Goal: Task Accomplishment & Management: Use online tool/utility

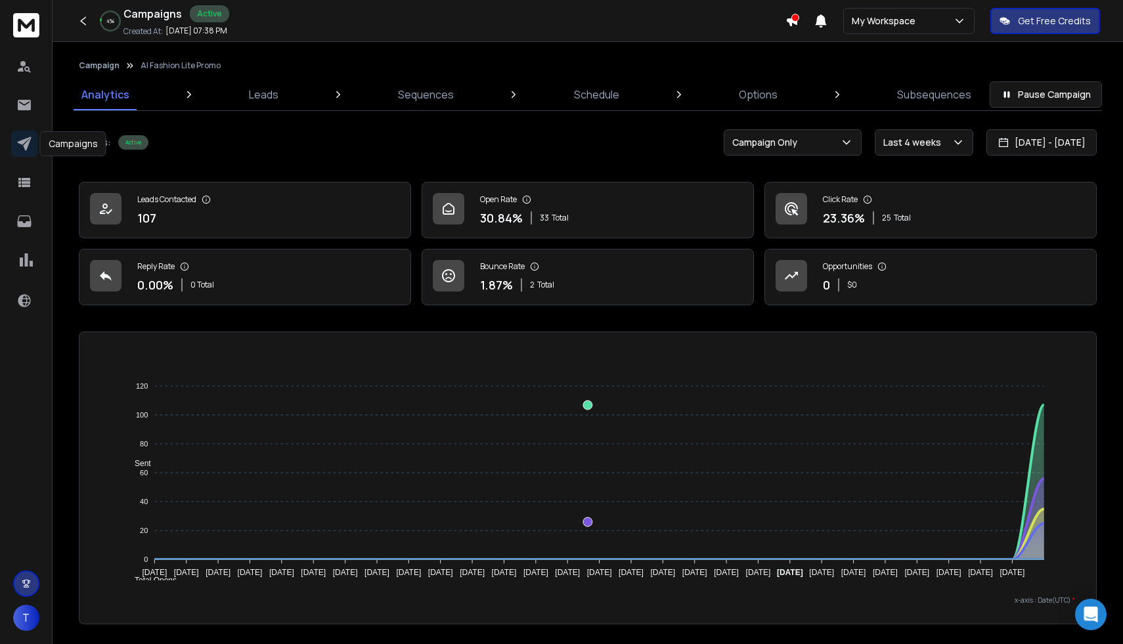
click at [23, 141] on icon at bounding box center [24, 144] width 14 height 14
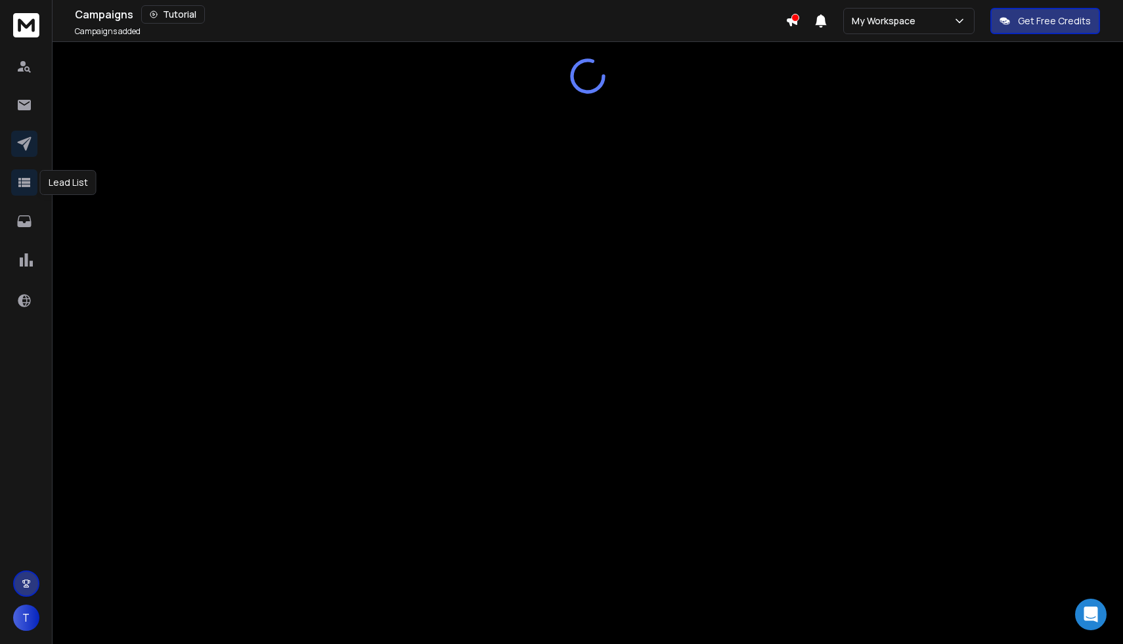
click at [18, 175] on icon at bounding box center [24, 183] width 16 height 16
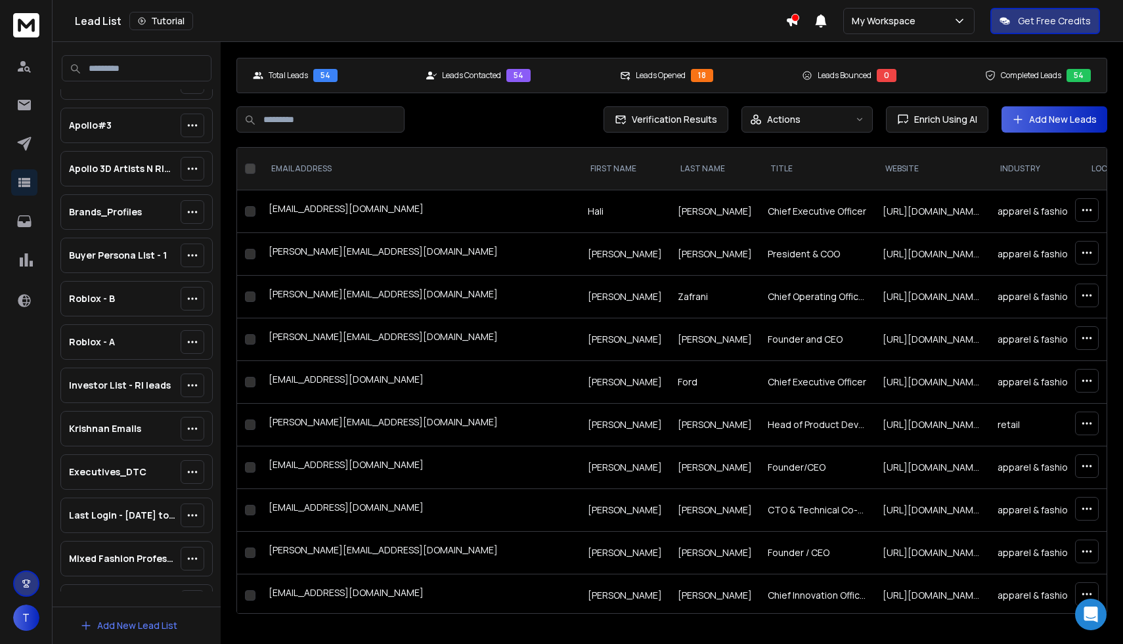
scroll to position [497, 0]
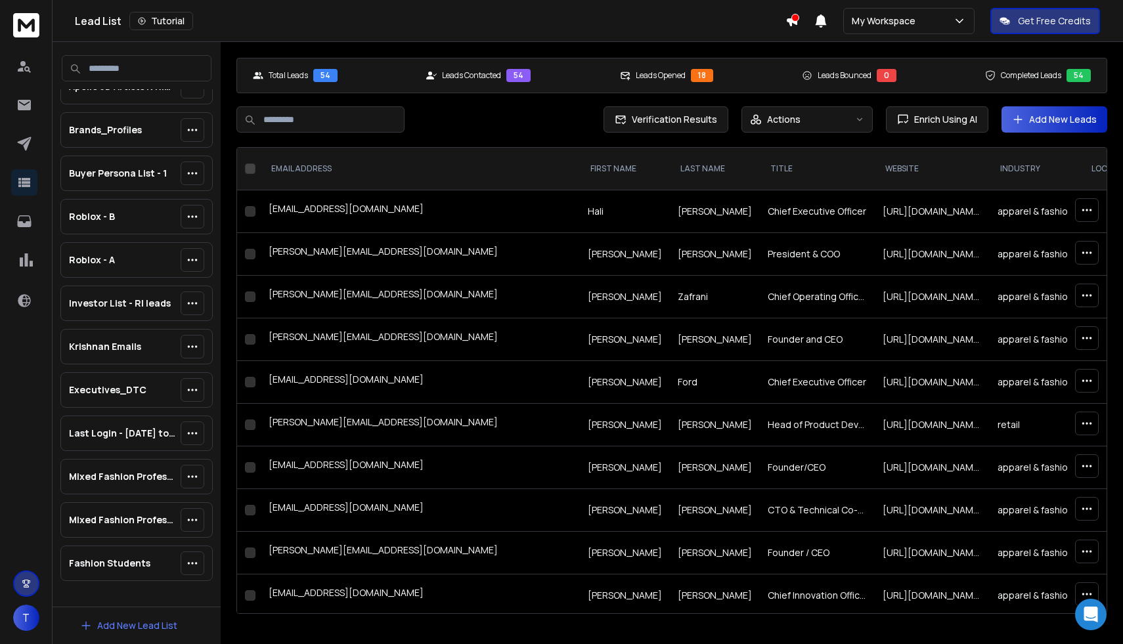
click at [108, 560] on p "Fashion Students" at bounding box center [109, 563] width 81 height 13
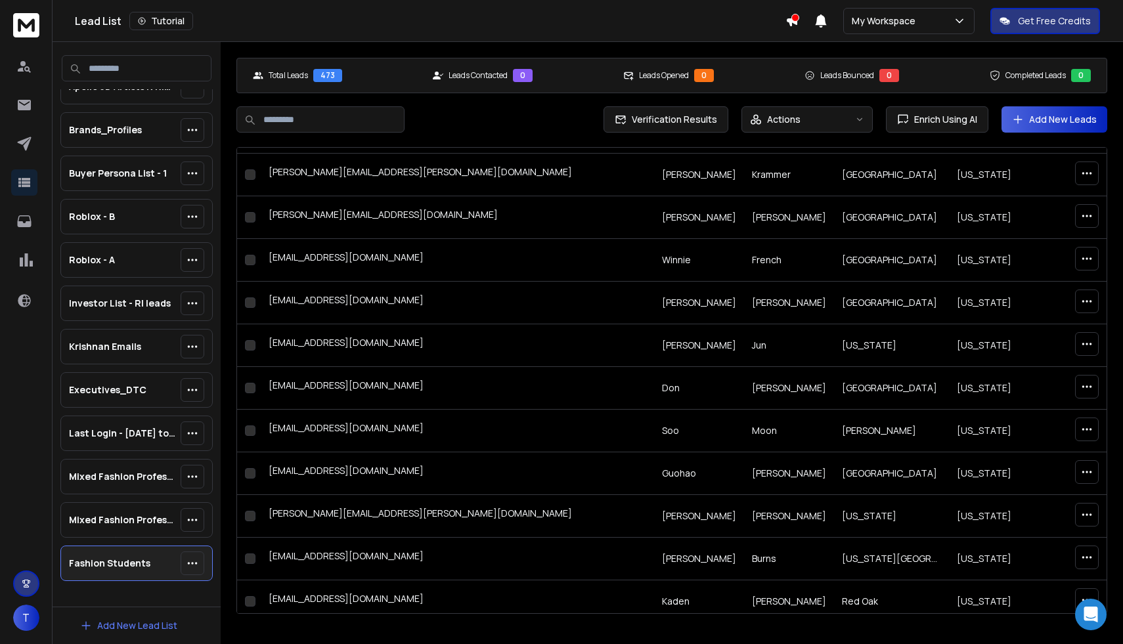
scroll to position [1721, 0]
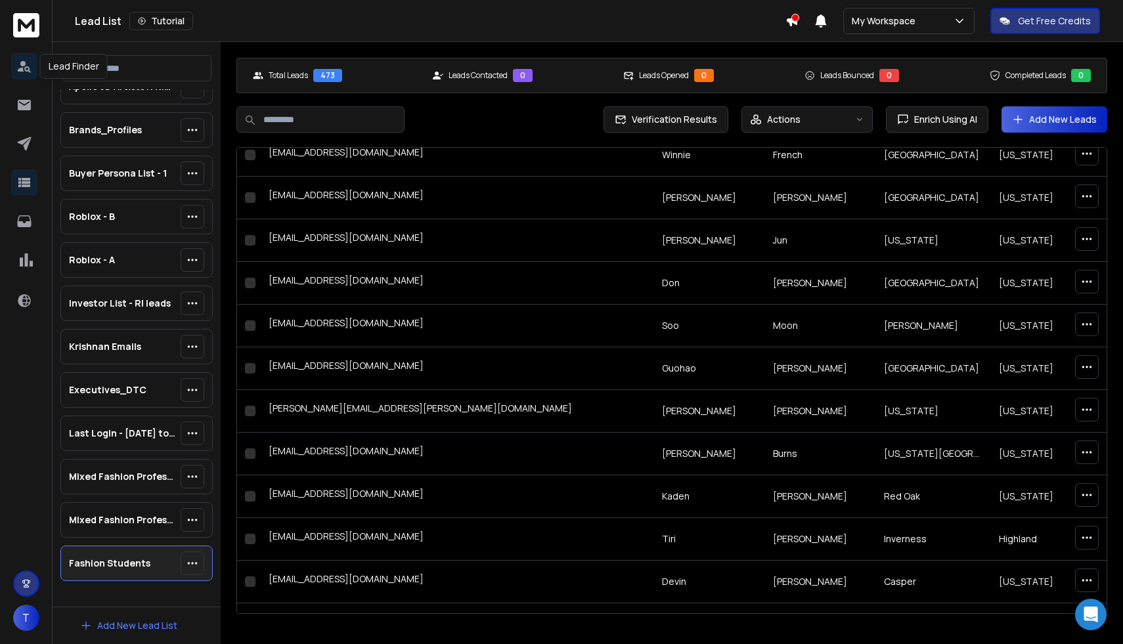
click at [21, 70] on icon at bounding box center [24, 69] width 13 height 7
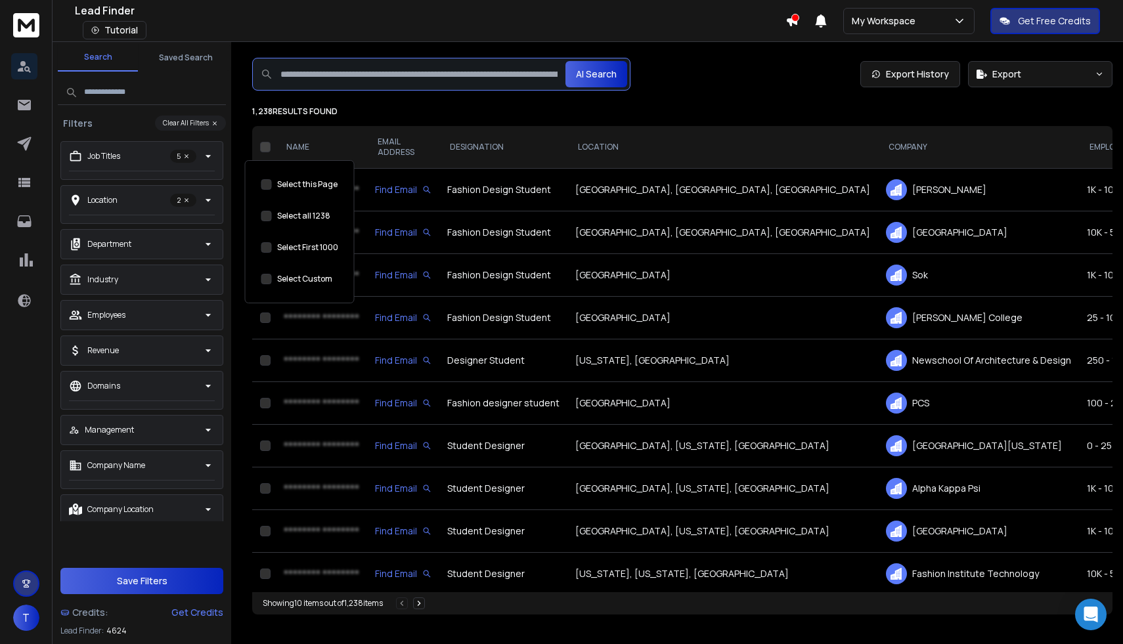
click at [269, 216] on button "Select this Page" at bounding box center [266, 216] width 11 height 11
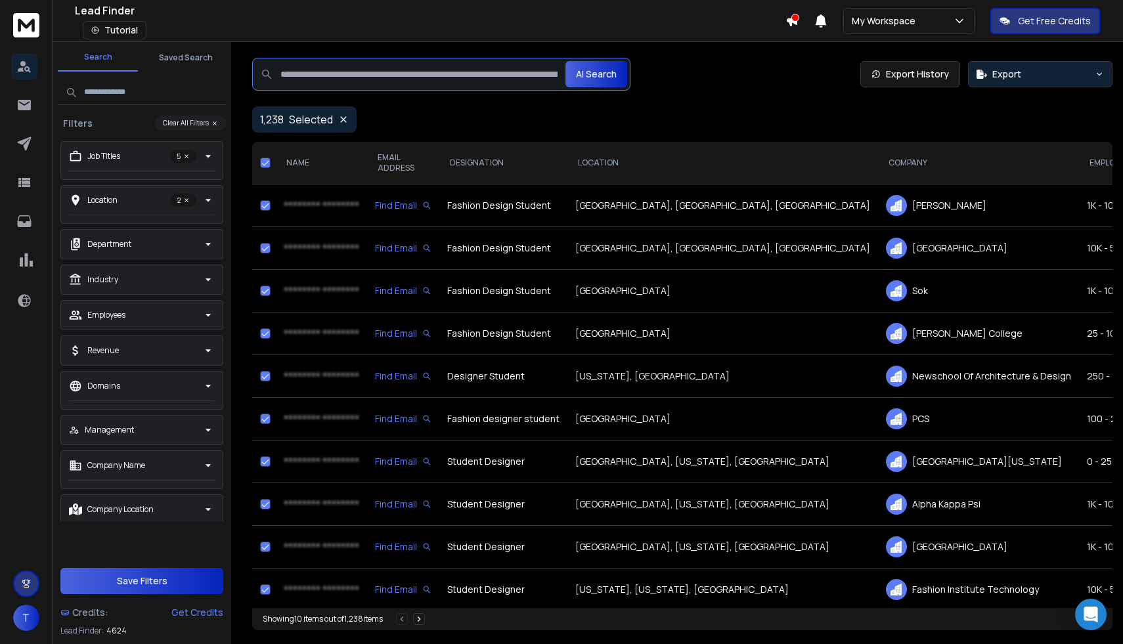
click at [1026, 81] on button "Export" at bounding box center [1040, 74] width 144 height 26
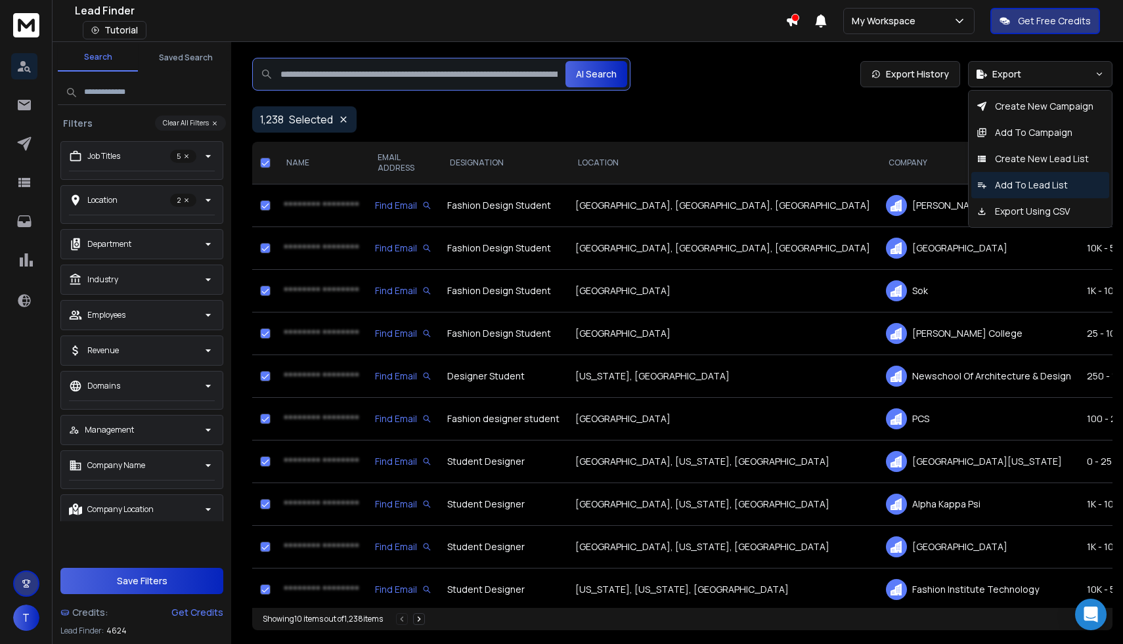
click at [1008, 186] on p "Add To Lead List" at bounding box center [1031, 185] width 78 height 18
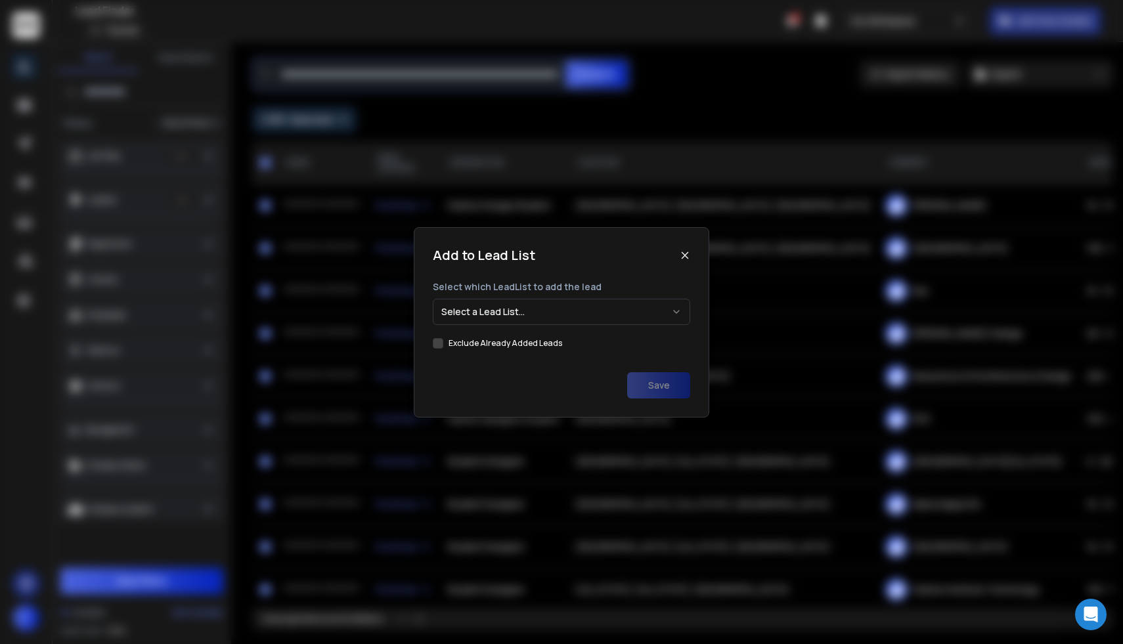
click at [554, 320] on button "Select a Lead List..." at bounding box center [561, 312] width 257 height 26
click at [535, 344] on label "Exclude Already Added Leads" at bounding box center [505, 343] width 114 height 11
click at [443, 344] on button "Exclude Already Added Leads" at bounding box center [438, 343] width 11 height 11
click at [649, 389] on button "Save" at bounding box center [658, 385] width 63 height 26
